Goal: Task Accomplishment & Management: Manage account settings

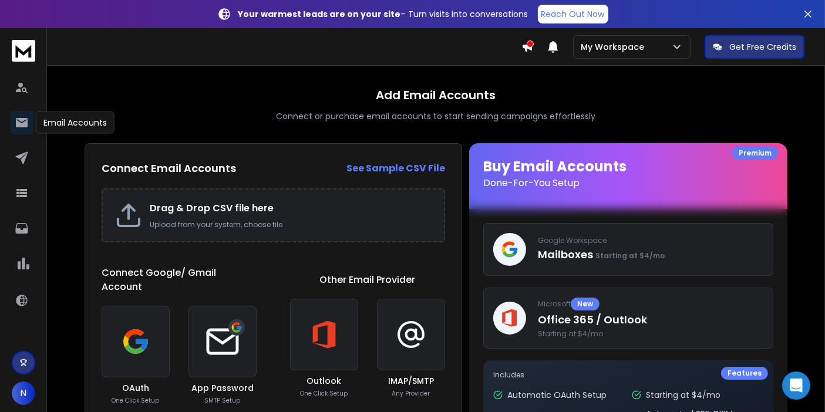
click at [25, 126] on icon at bounding box center [22, 122] width 12 height 9
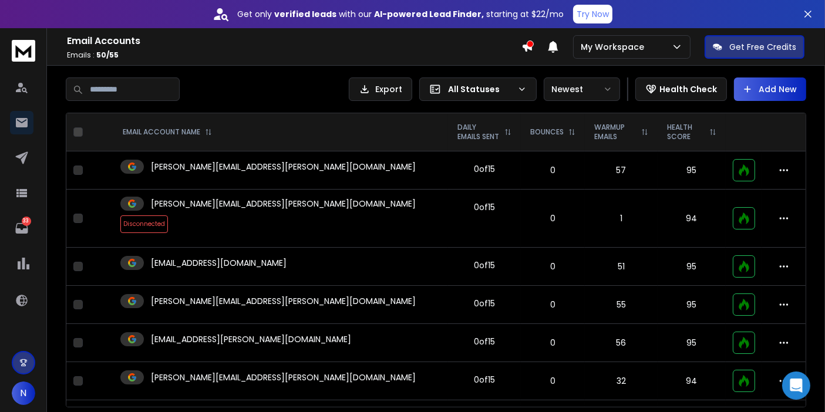
click at [168, 215] on span "Disconnected" at bounding box center [144, 224] width 48 height 18
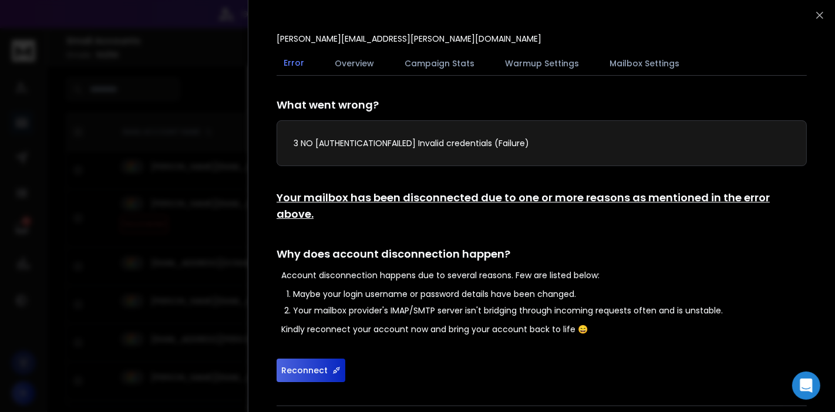
scroll to position [190, 0]
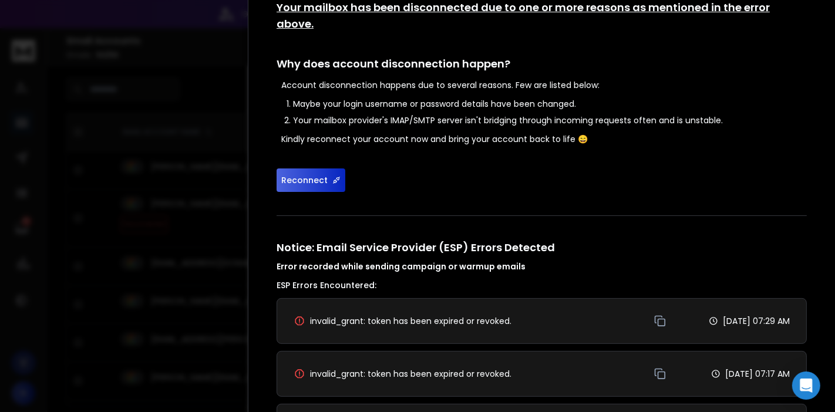
click at [326, 168] on button "Reconnect" at bounding box center [311, 179] width 69 height 23
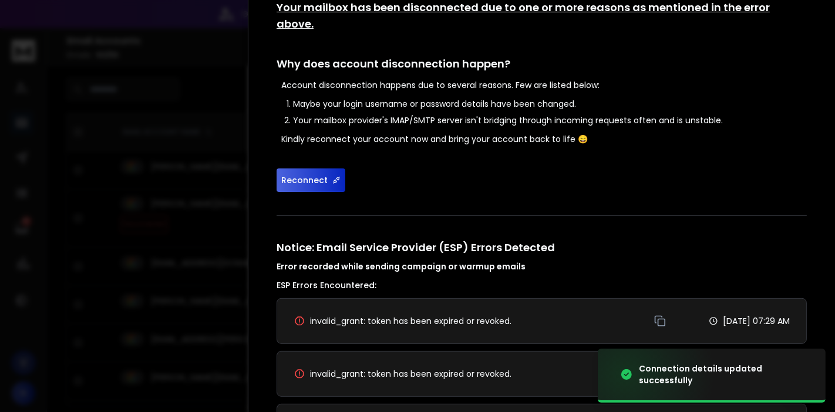
scroll to position [332, 0]
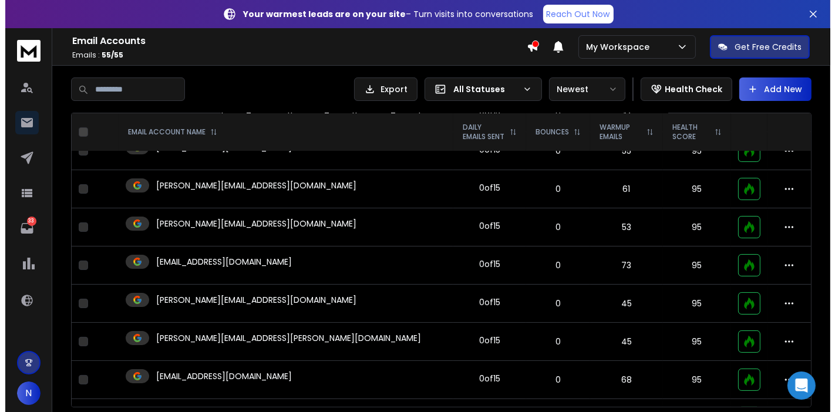
scroll to position [261, 0]
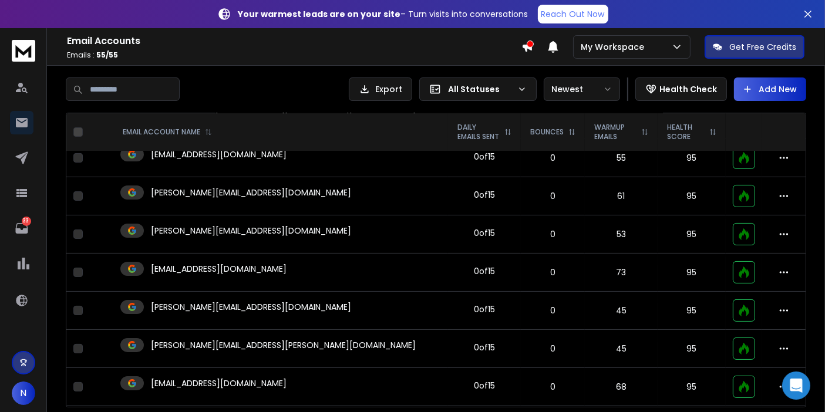
click at [188, 187] on p "[PERSON_NAME][EMAIL_ADDRESS][DOMAIN_NAME]" at bounding box center [251, 193] width 200 height 12
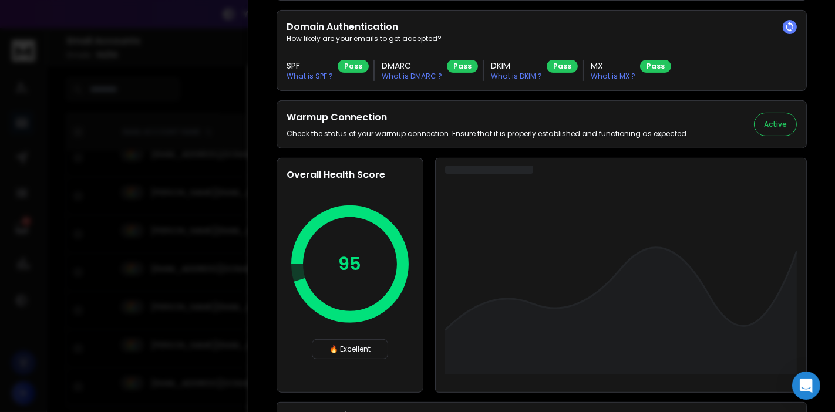
scroll to position [118, 0]
